Goal: Task Accomplishment & Management: Manage account settings

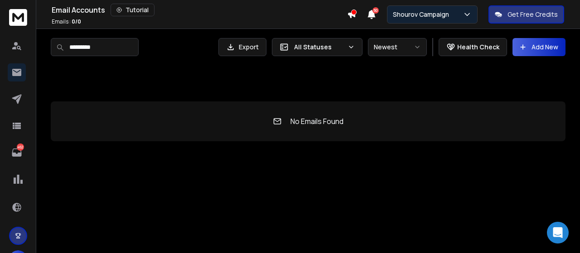
click at [424, 13] on p "Shourov Campaign" at bounding box center [423, 14] width 60 height 9
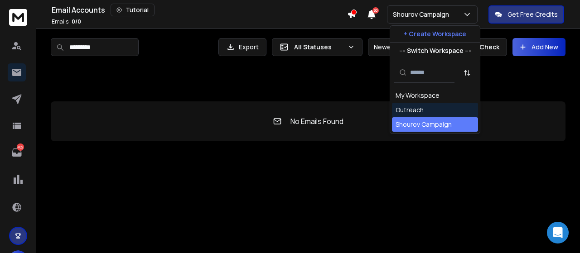
click at [413, 110] on div "Outreach" at bounding box center [409, 109] width 28 height 9
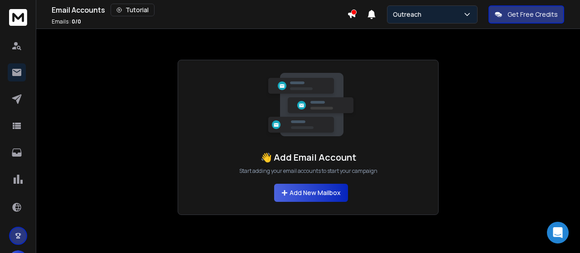
click at [440, 12] on div "Outreach" at bounding box center [432, 14] width 79 height 9
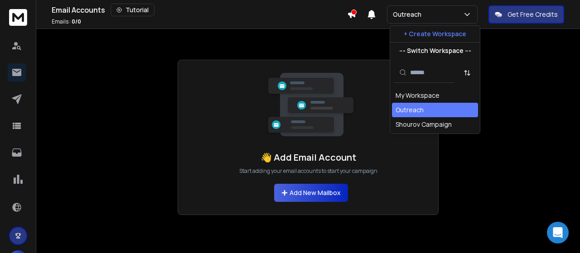
click at [204, 62] on div "👋 Add Email Account Start adding your email accounts to start your campaign Add…" at bounding box center [307, 137] width 261 height 155
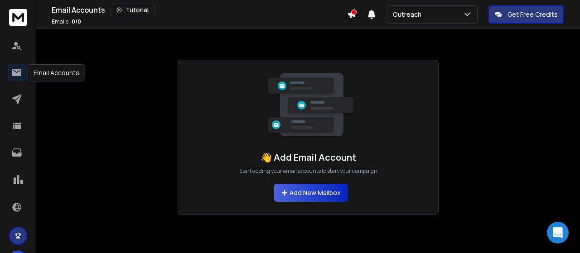
click at [17, 72] on icon at bounding box center [16, 72] width 9 height 7
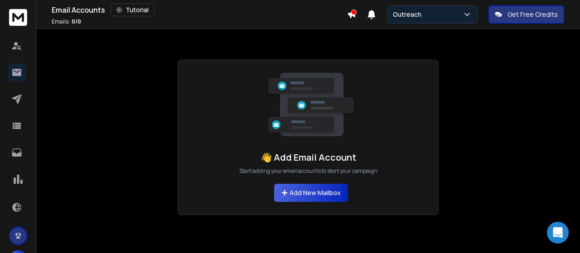
click at [461, 15] on div "Outreach" at bounding box center [432, 14] width 79 height 9
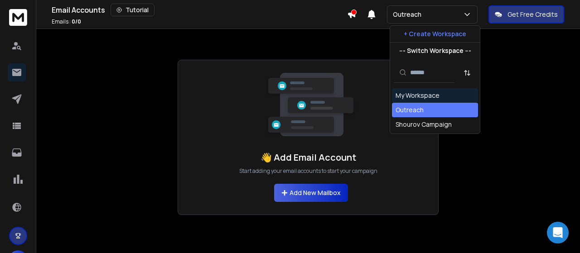
click at [429, 95] on div "My Workspace" at bounding box center [417, 95] width 44 height 9
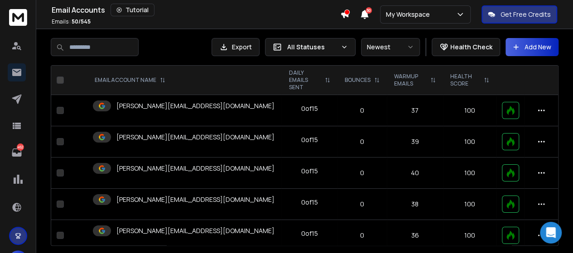
click at [87, 52] on input at bounding box center [95, 47] width 88 height 18
paste input "*********"
type input "*********"
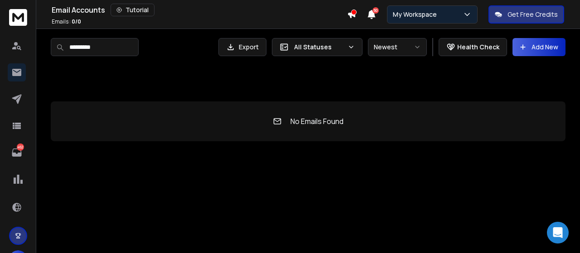
click at [453, 8] on button "My Workspace" at bounding box center [432, 14] width 91 height 18
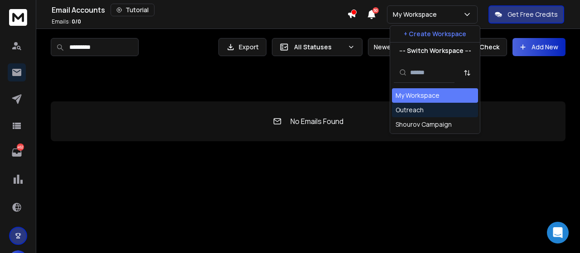
click at [418, 113] on div "Outreach" at bounding box center [409, 109] width 28 height 9
